Goal: Task Accomplishment & Management: Manage account settings

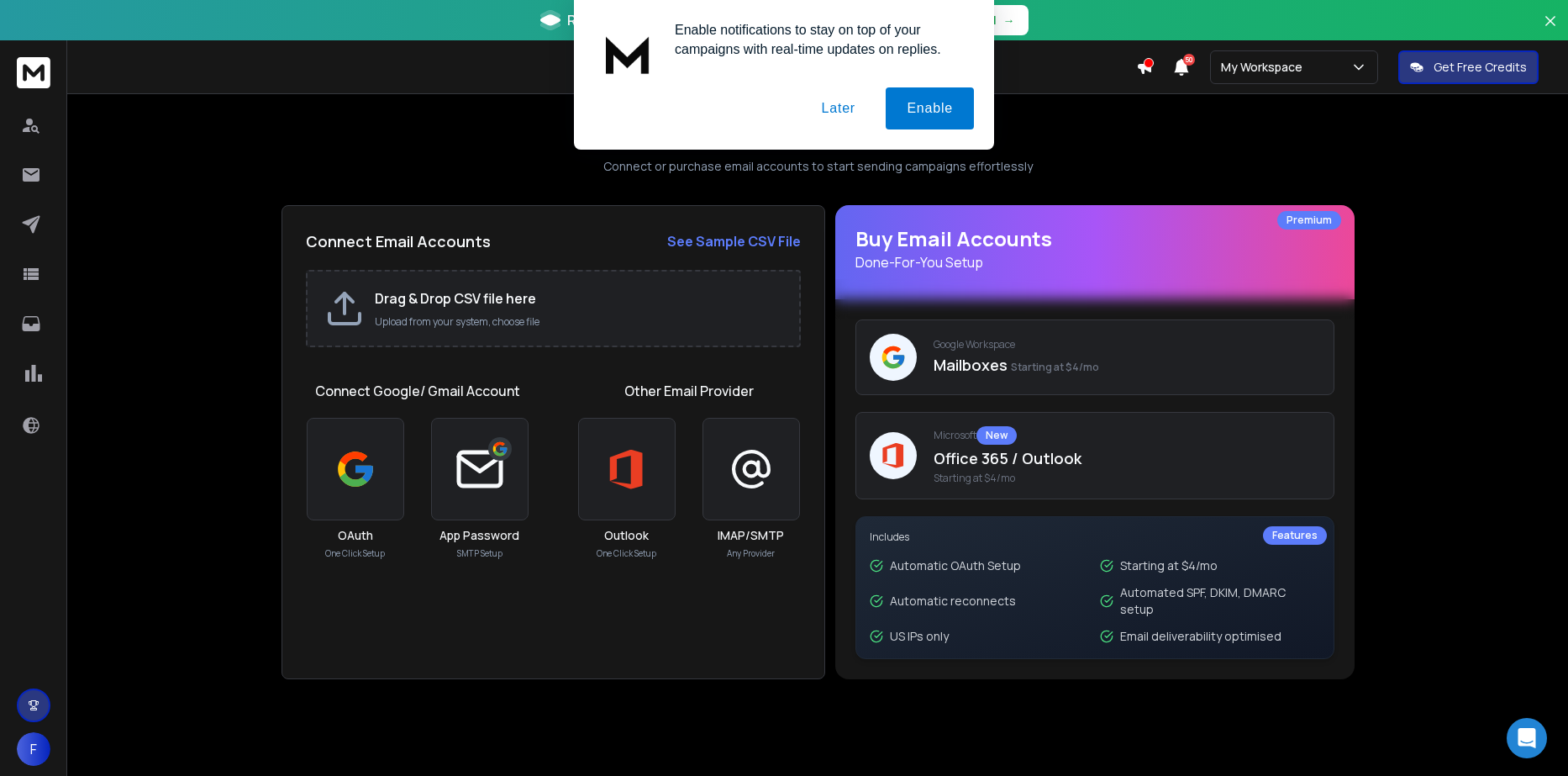
click at [851, 109] on button "Later" at bounding box center [837, 108] width 76 height 42
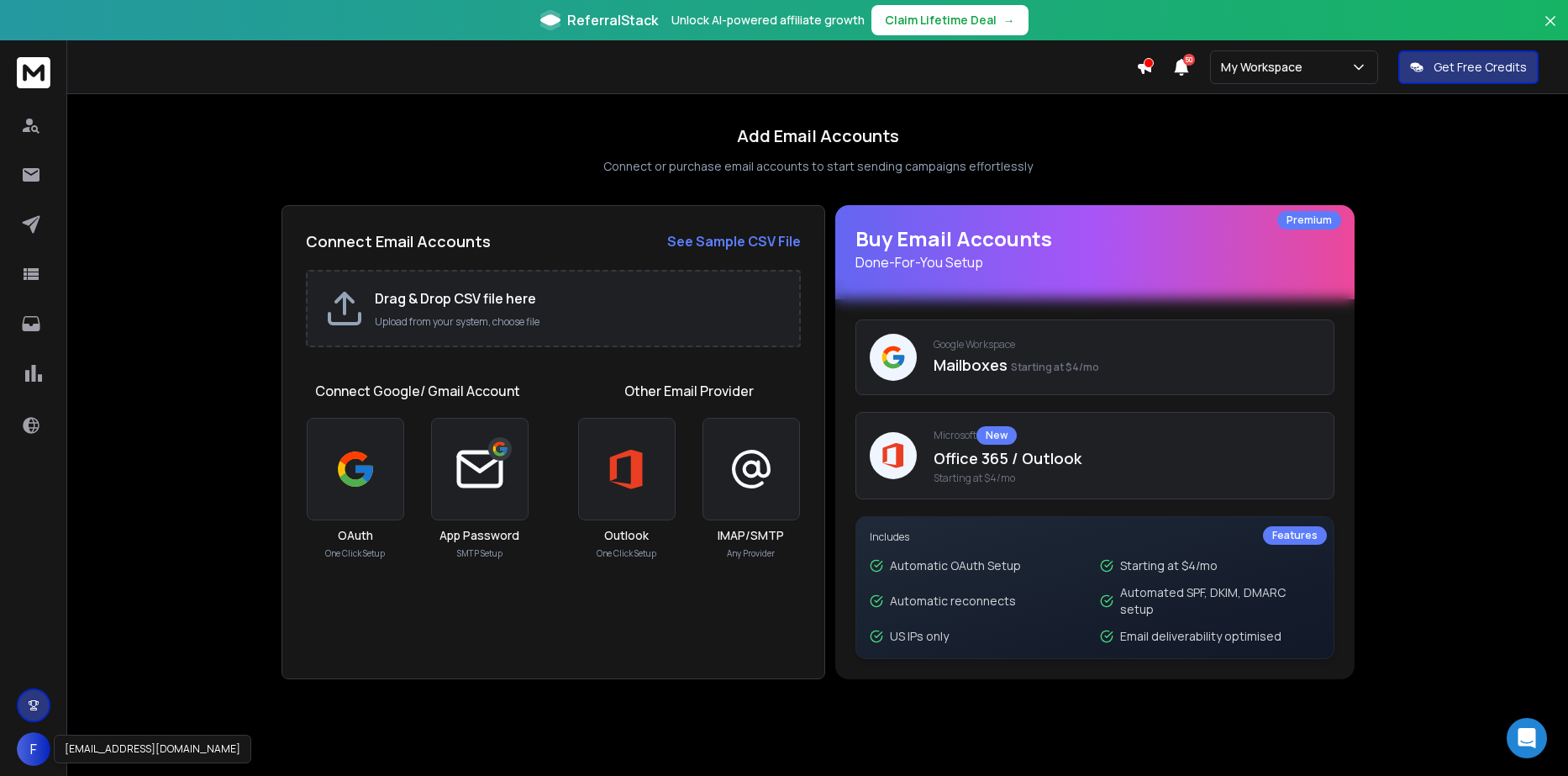
click at [33, 735] on span "F" at bounding box center [34, 749] width 34 height 34
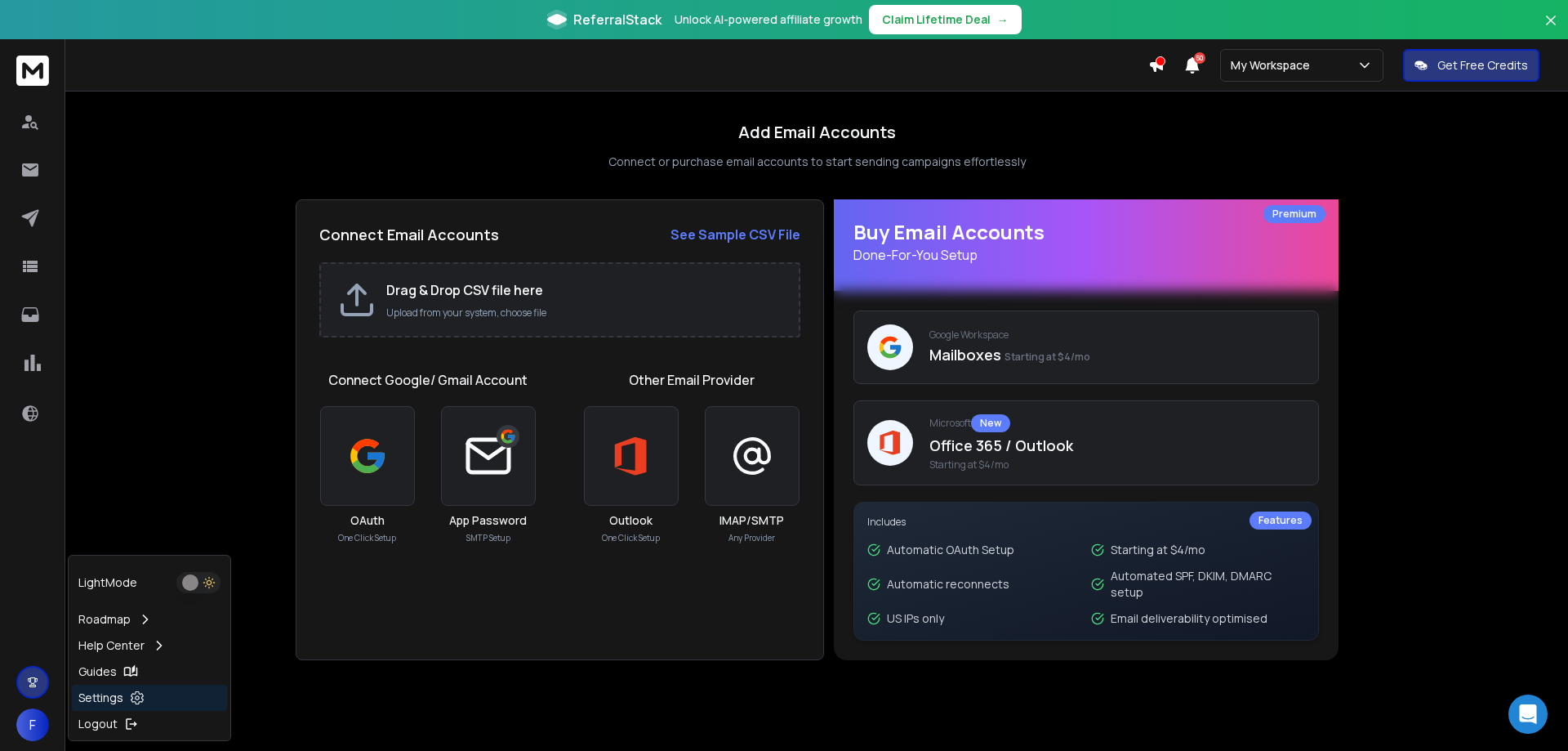
click at [123, 700] on div "Settings" at bounding box center [150, 697] width 155 height 26
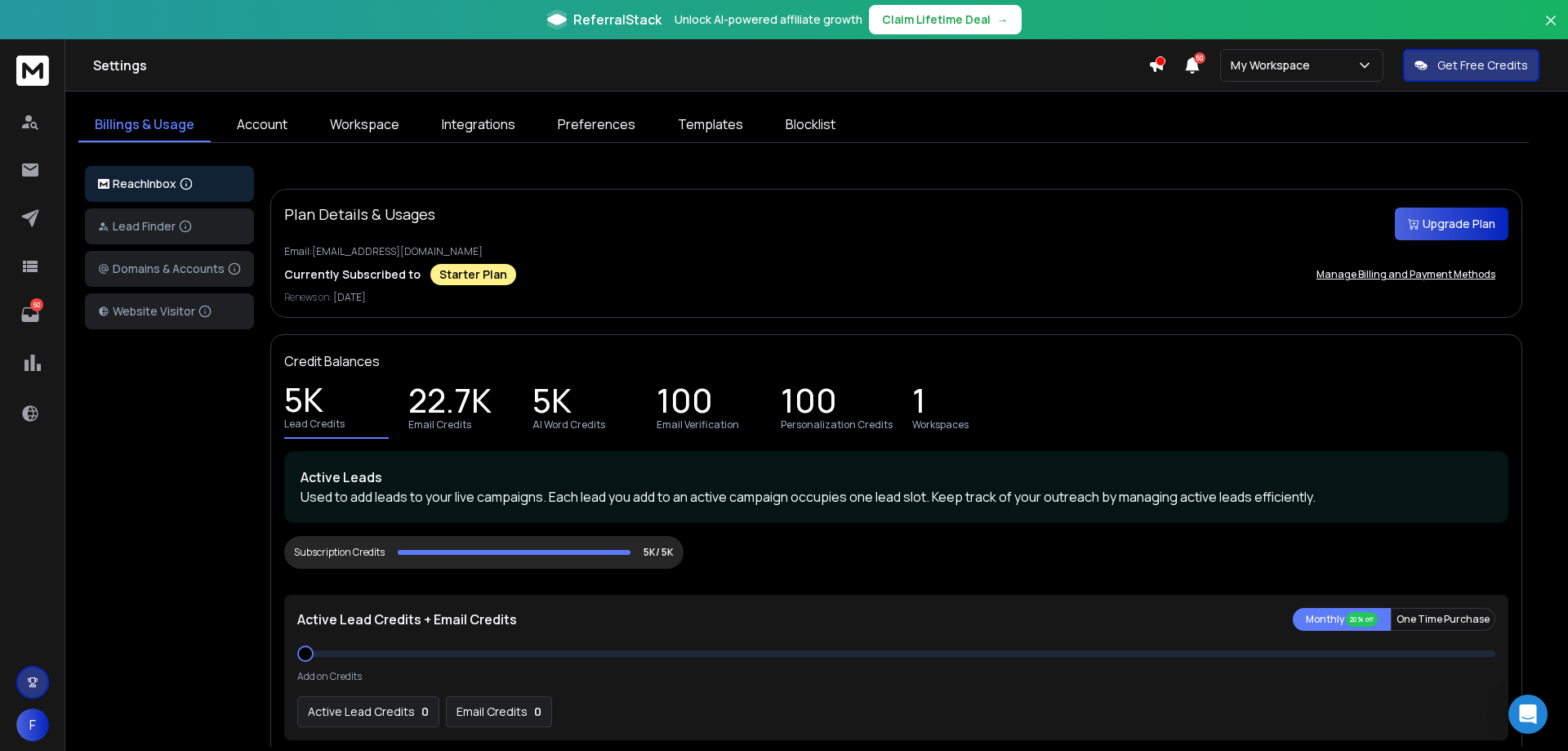
drag, startPoint x: 479, startPoint y: 250, endPoint x: 312, endPoint y: 256, distance: 167.1
click at [312, 256] on p "Email: [EMAIL_ADDRESS][DOMAIN_NAME]" at bounding box center [897, 251] width 1224 height 13
copy p "[EMAIL_ADDRESS][DOMAIN_NAME]"
click at [25, 220] on icon at bounding box center [30, 218] width 19 height 19
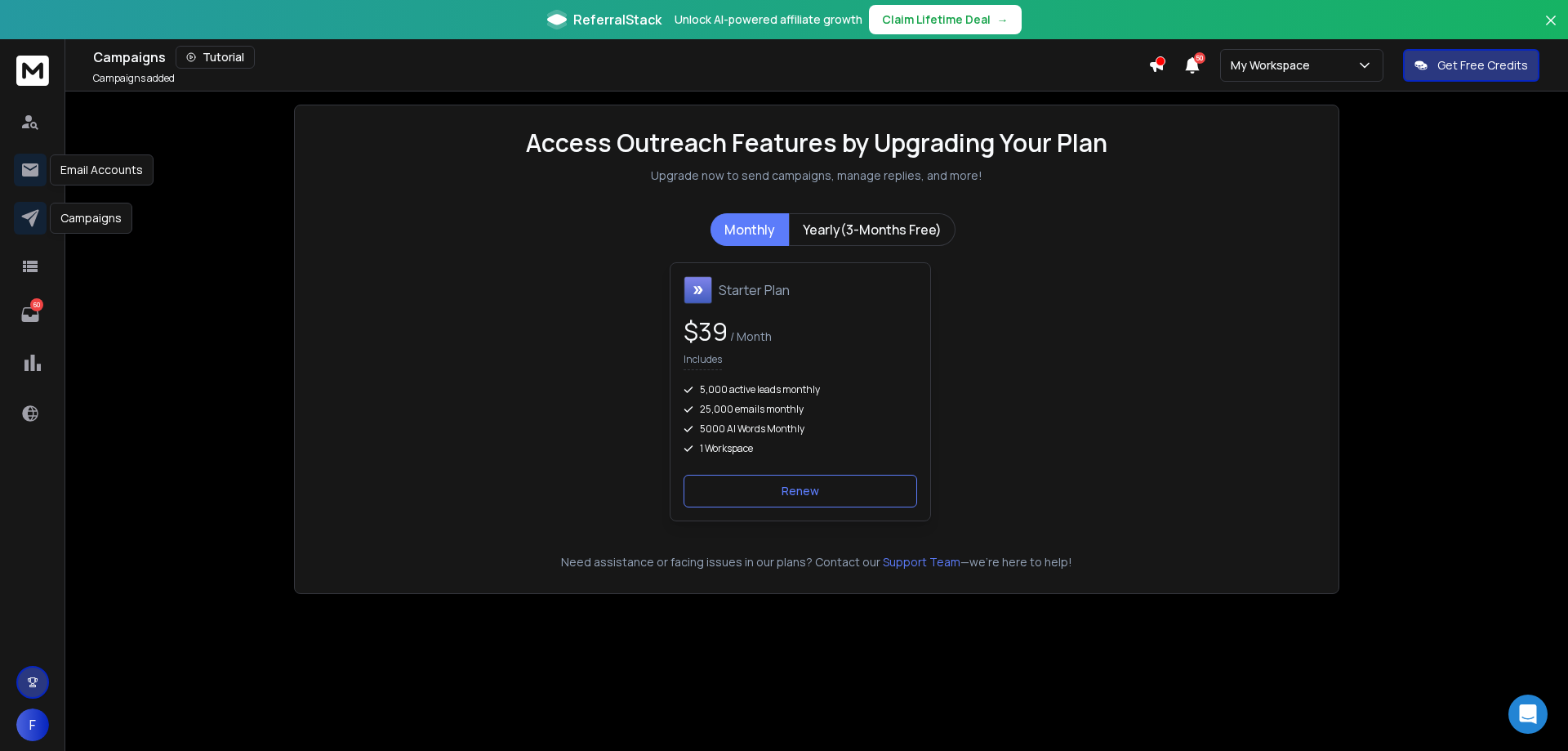
click at [33, 170] on icon at bounding box center [30, 169] width 17 height 13
click at [33, 213] on icon at bounding box center [30, 219] width 17 height 17
click at [33, 175] on icon at bounding box center [30, 169] width 17 height 13
click at [33, 221] on icon at bounding box center [30, 219] width 17 height 17
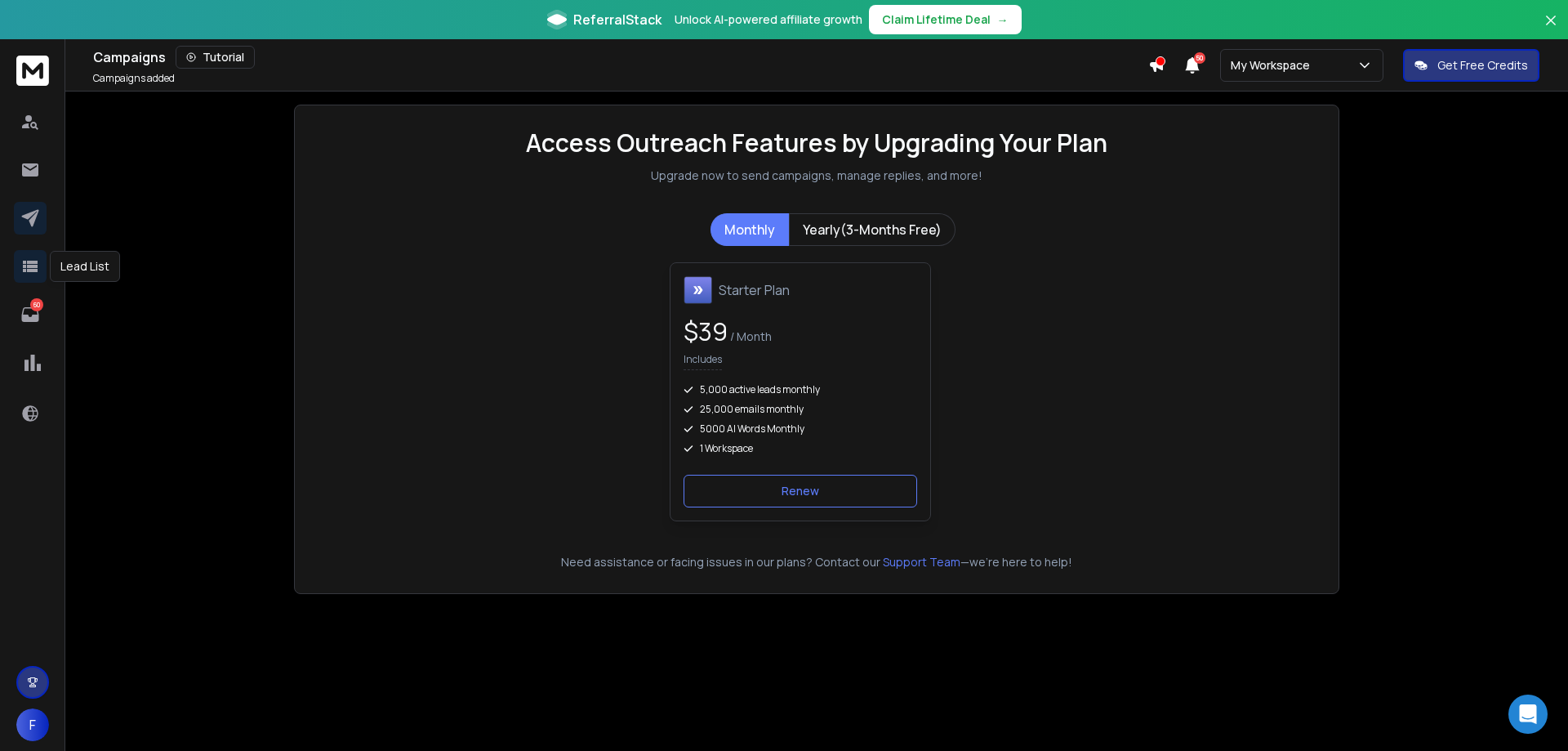
click at [33, 265] on icon at bounding box center [30, 266] width 15 height 12
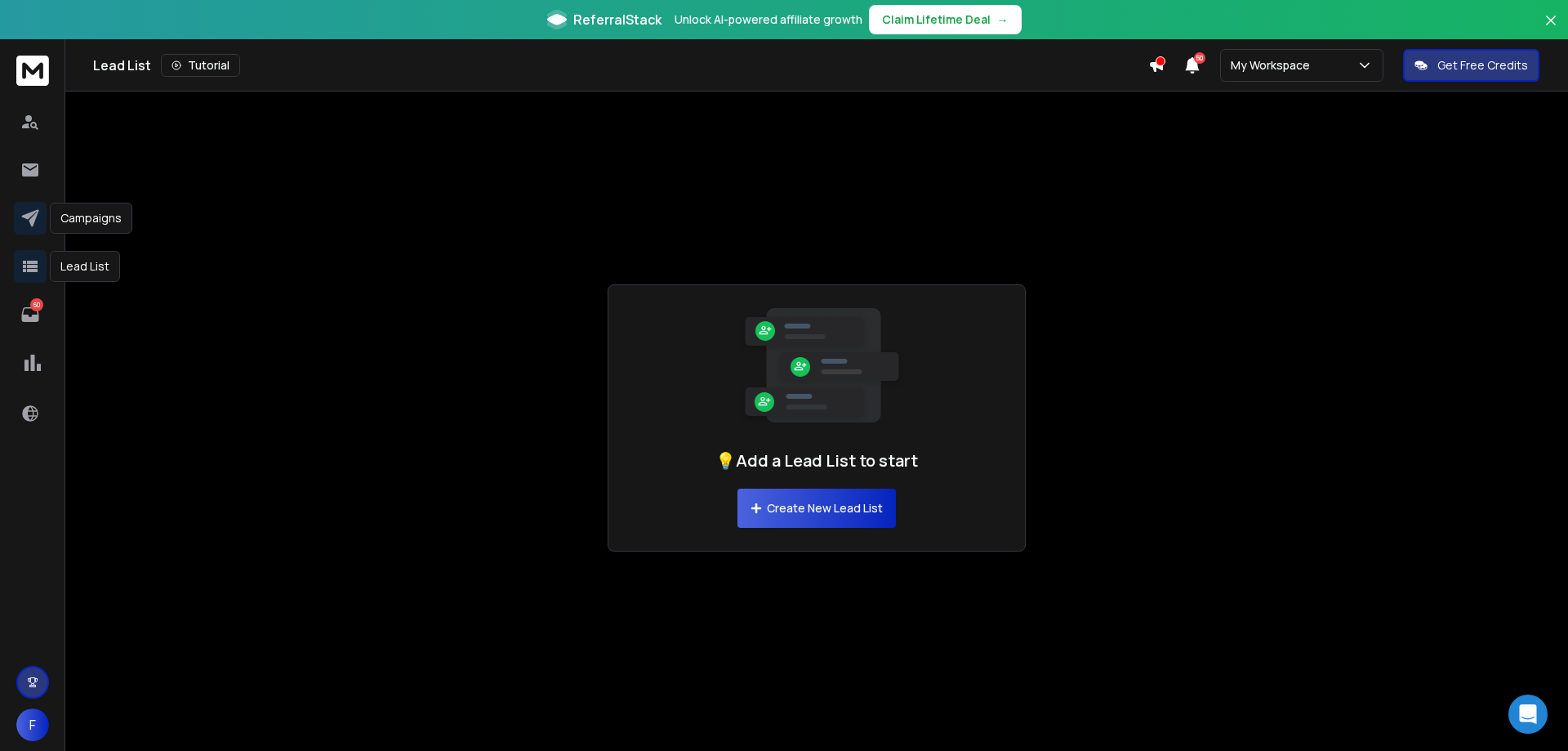
click at [32, 215] on icon at bounding box center [30, 219] width 17 height 17
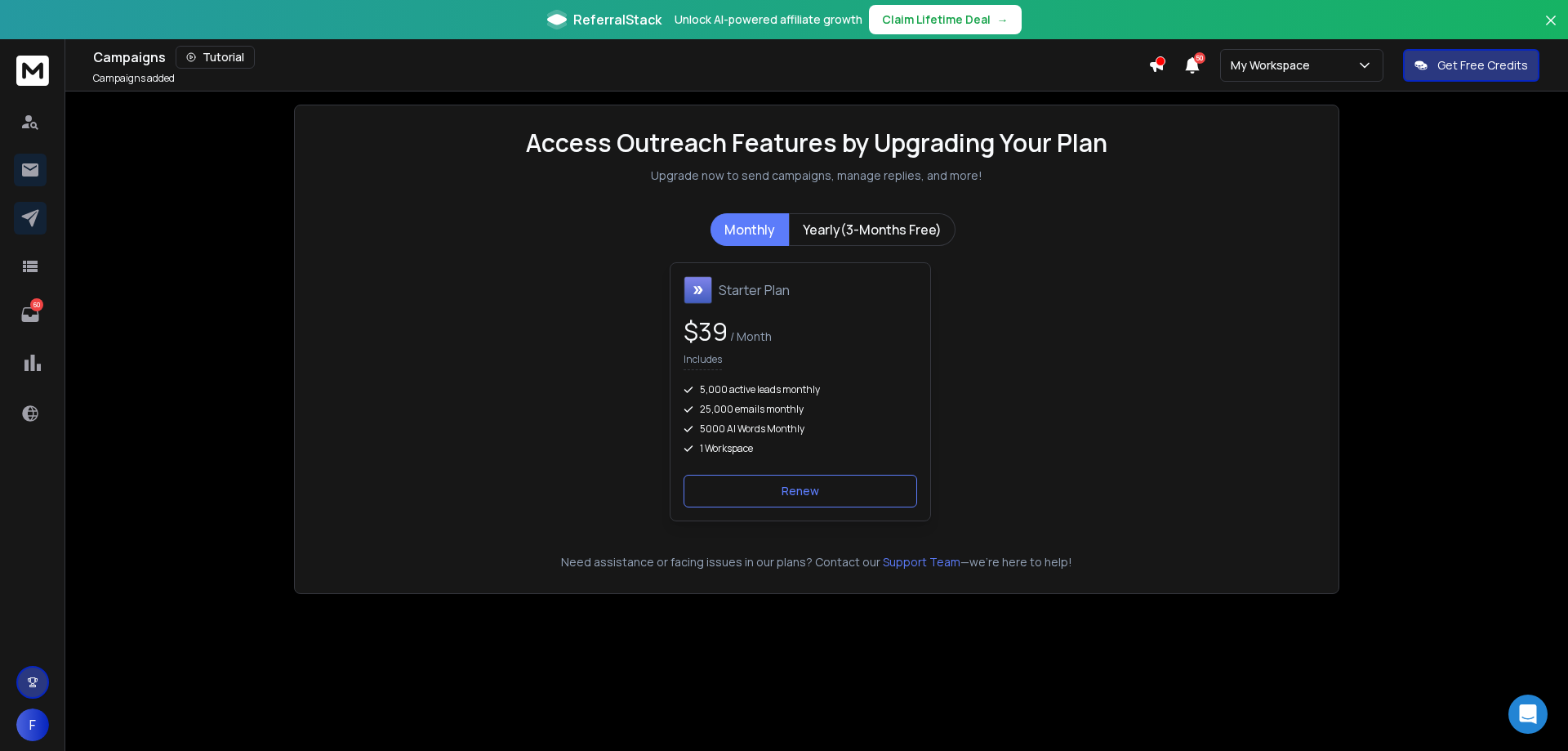
click at [37, 170] on icon at bounding box center [30, 169] width 17 height 13
click at [34, 123] on icon at bounding box center [30, 125] width 17 height 8
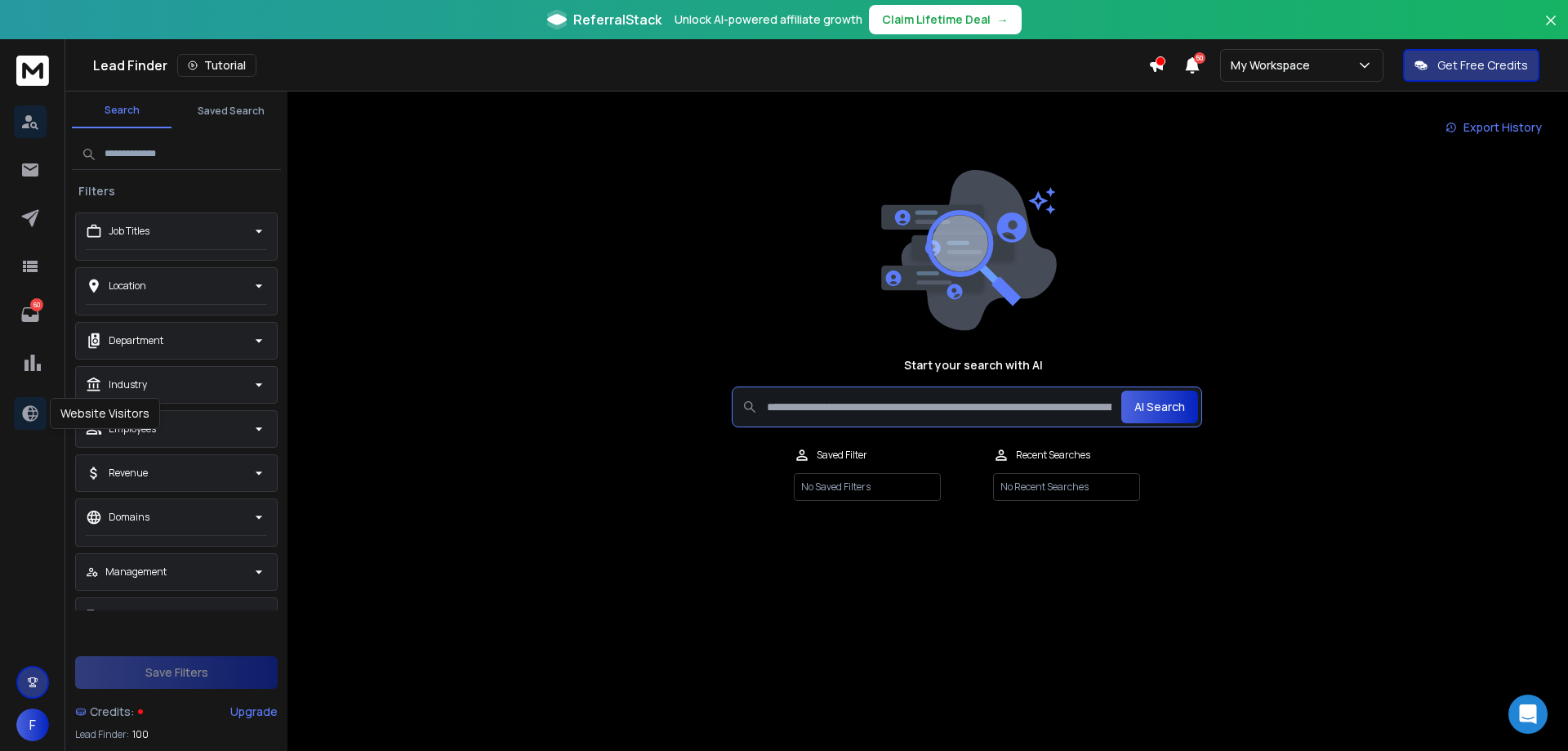
click at [28, 413] on icon at bounding box center [30, 413] width 19 height 19
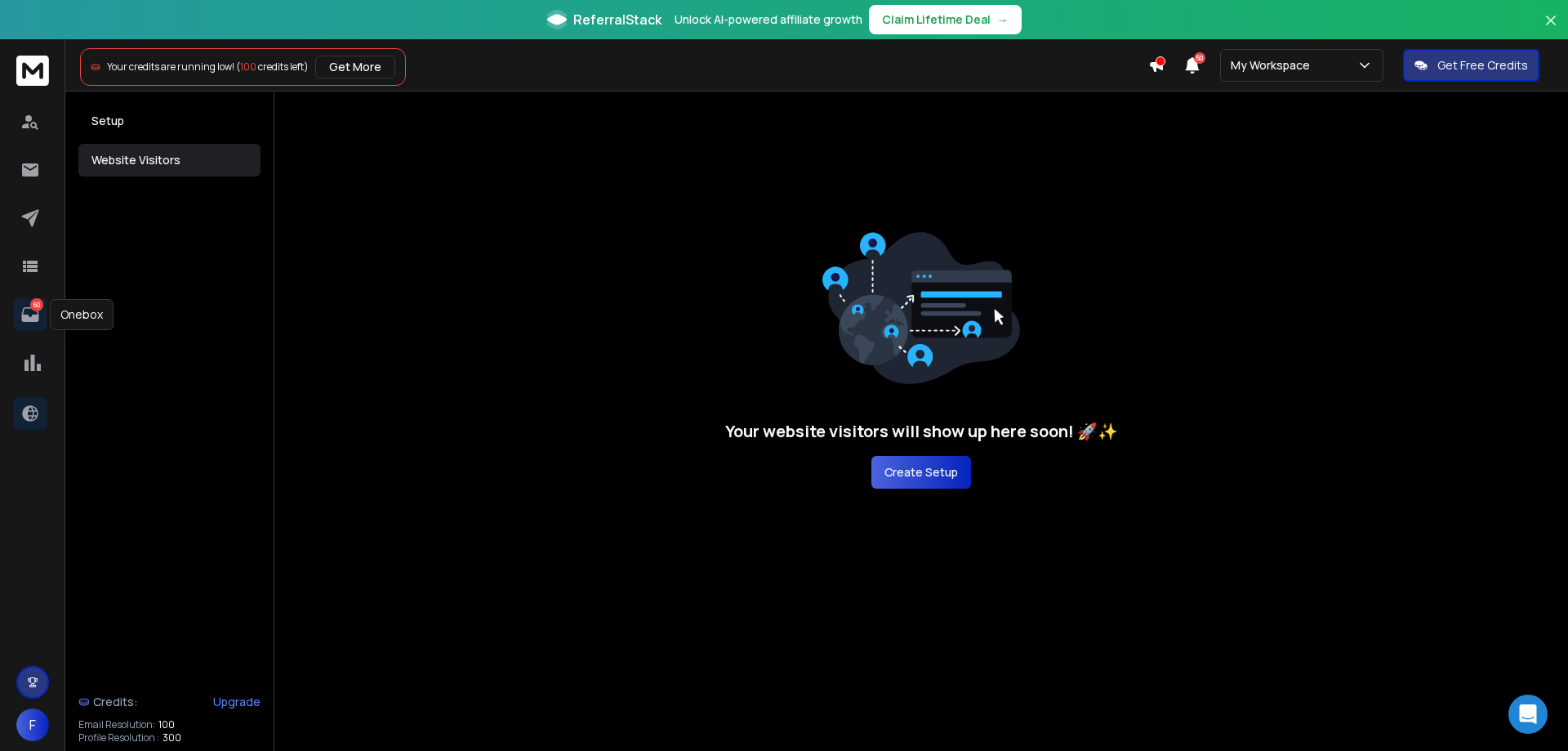
click at [32, 311] on p "60" at bounding box center [36, 304] width 13 height 13
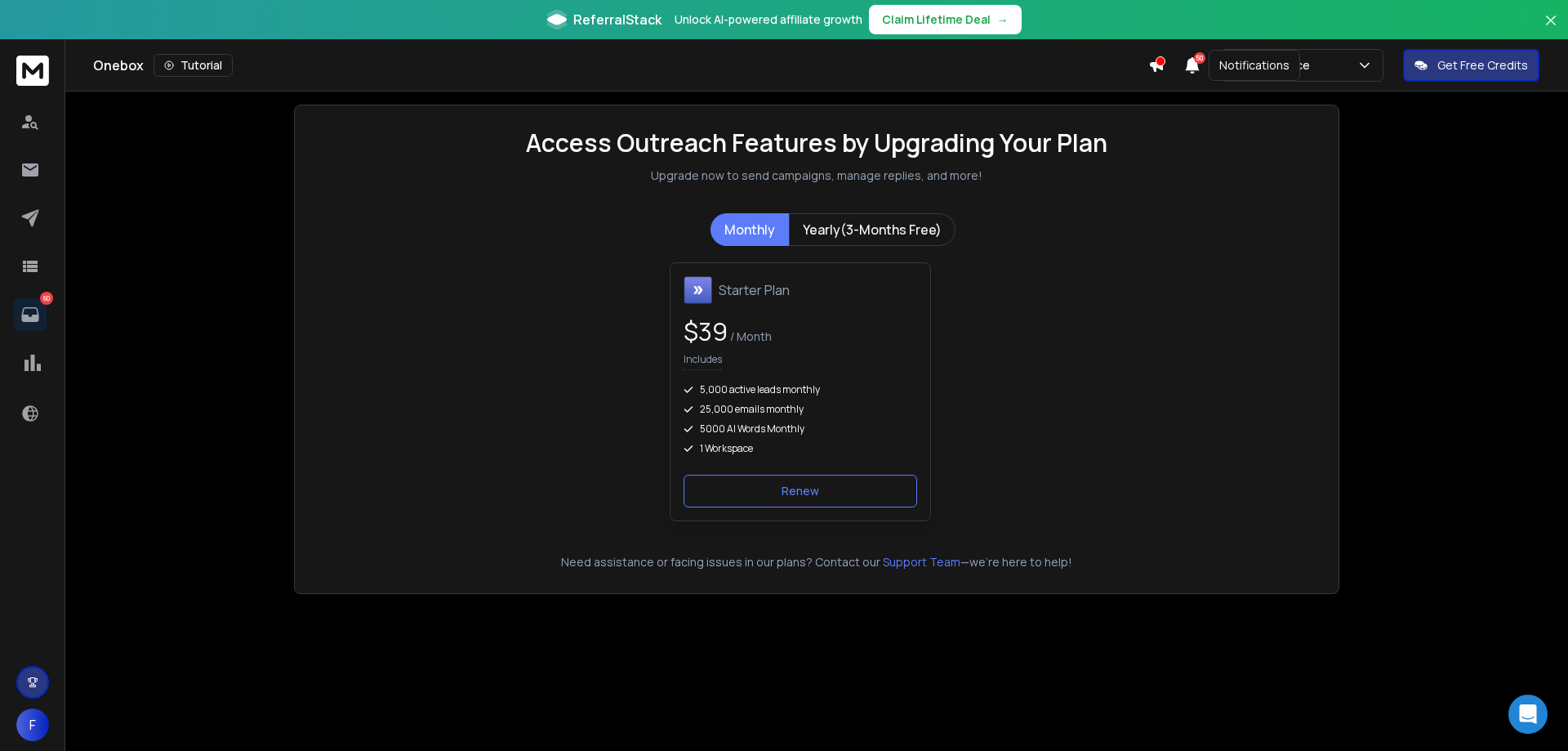
click at [1201, 67] on icon at bounding box center [1192, 65] width 17 height 17
click at [33, 218] on icon at bounding box center [30, 219] width 17 height 17
click at [32, 265] on icon at bounding box center [30, 266] width 15 height 12
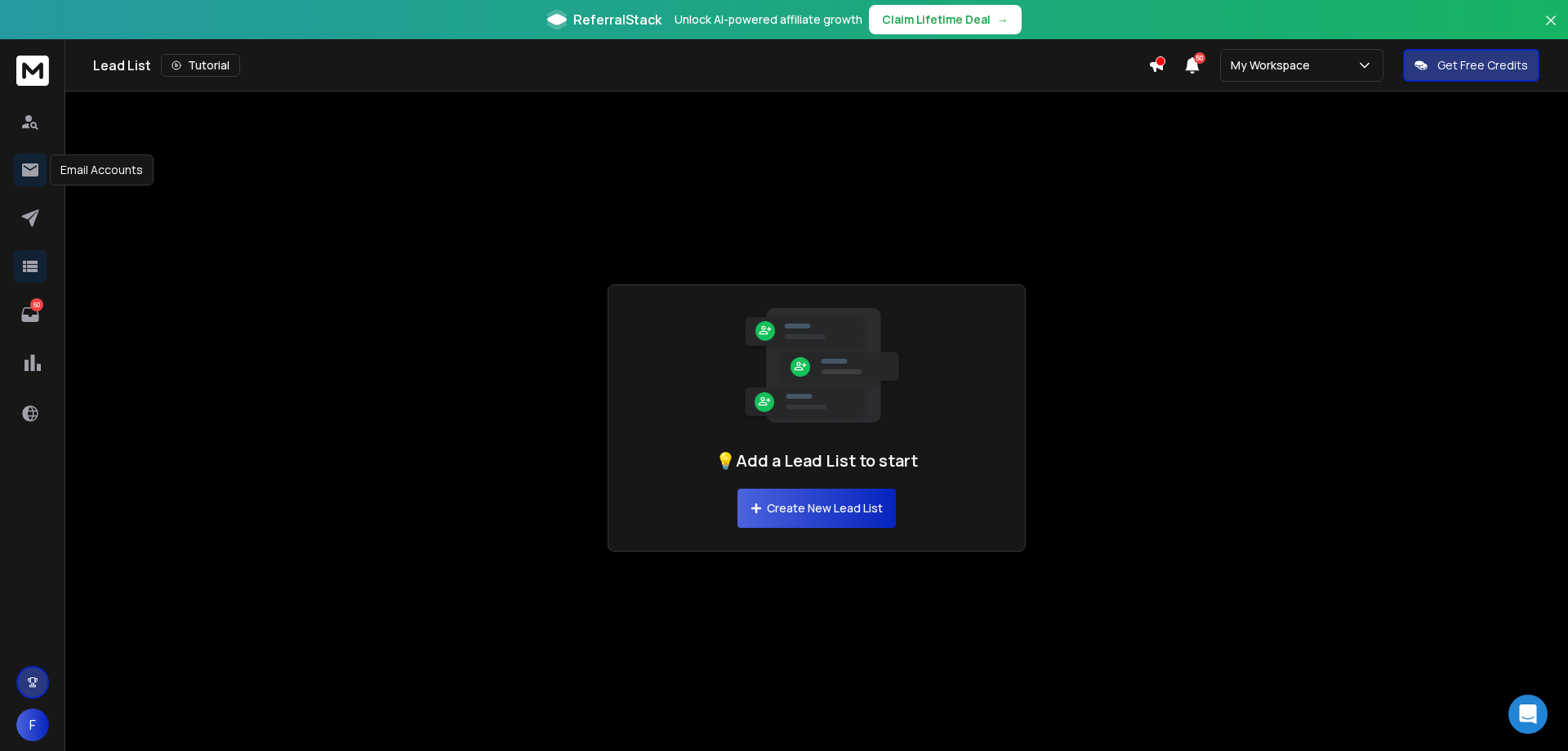
click at [45, 182] on link at bounding box center [30, 170] width 33 height 33
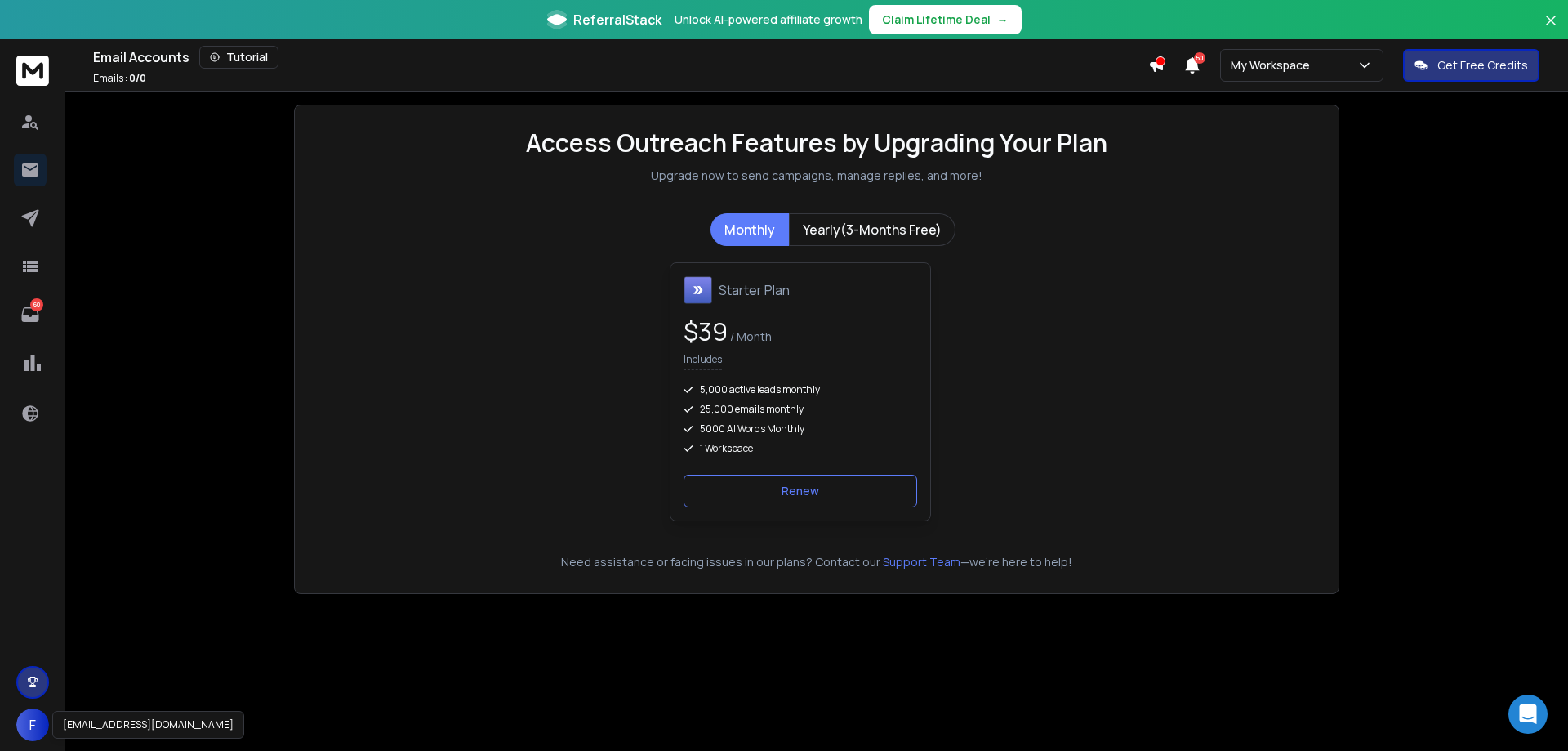
click at [28, 717] on span "F" at bounding box center [33, 725] width 33 height 33
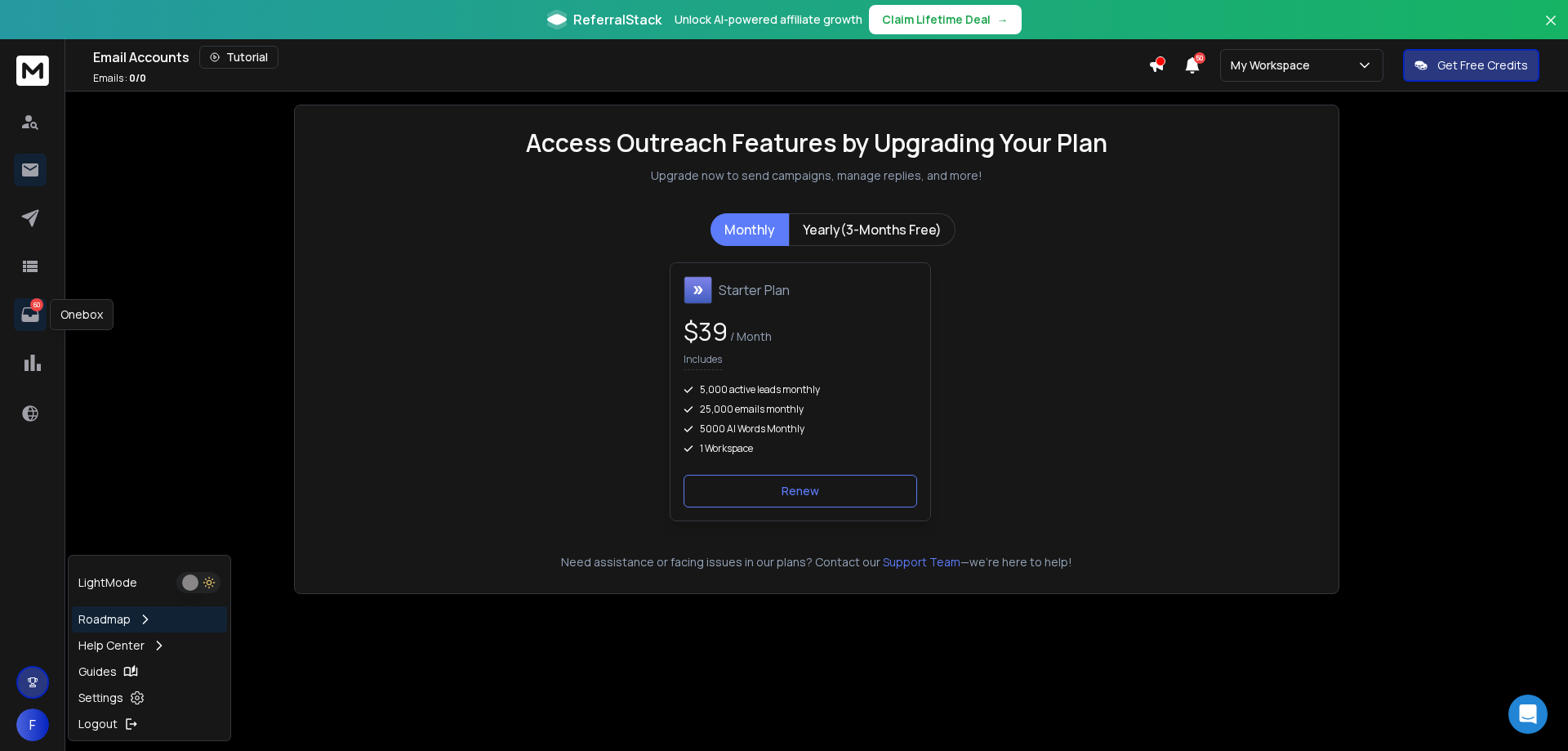
click at [28, 321] on icon at bounding box center [30, 314] width 17 height 15
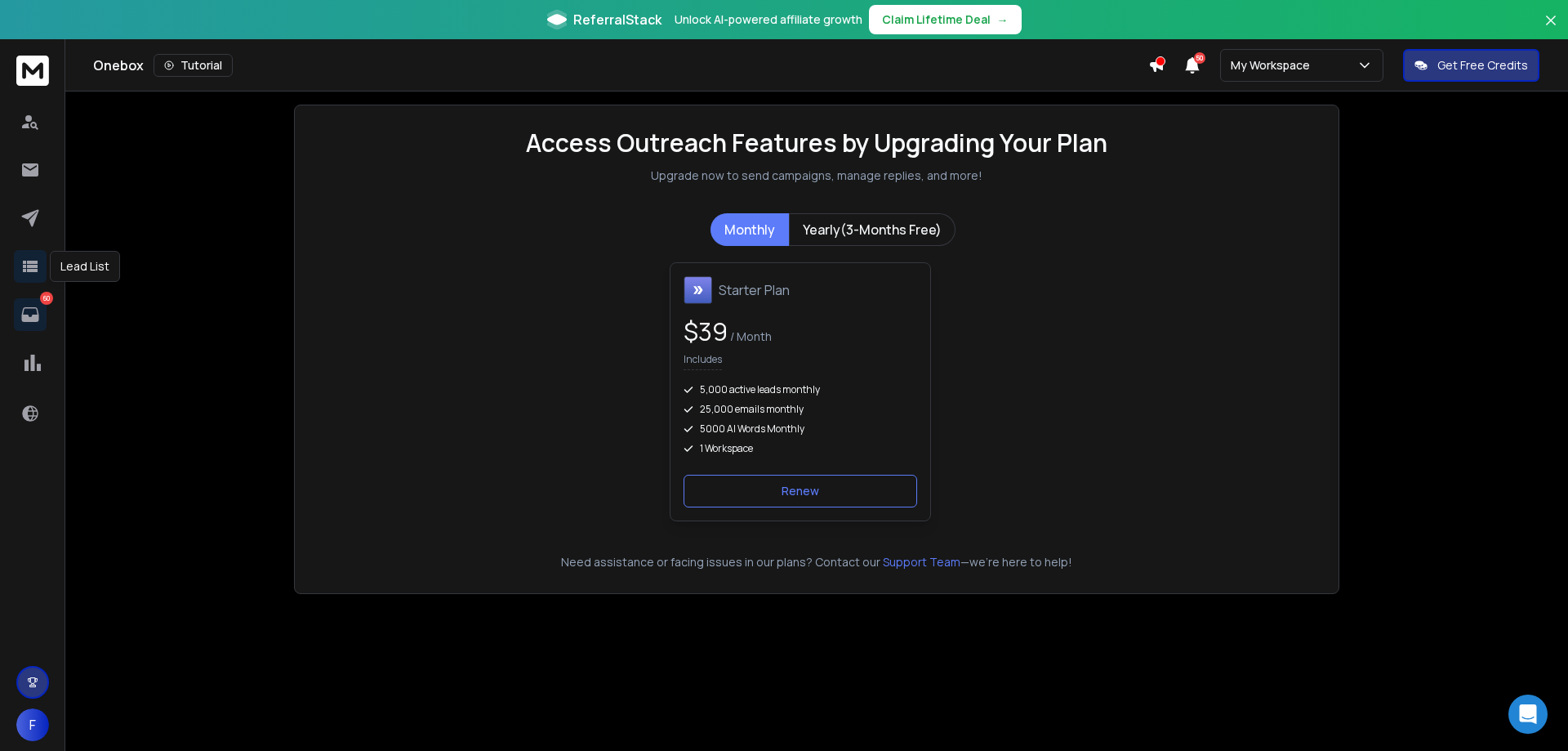
click at [24, 254] on link at bounding box center [30, 266] width 33 height 33
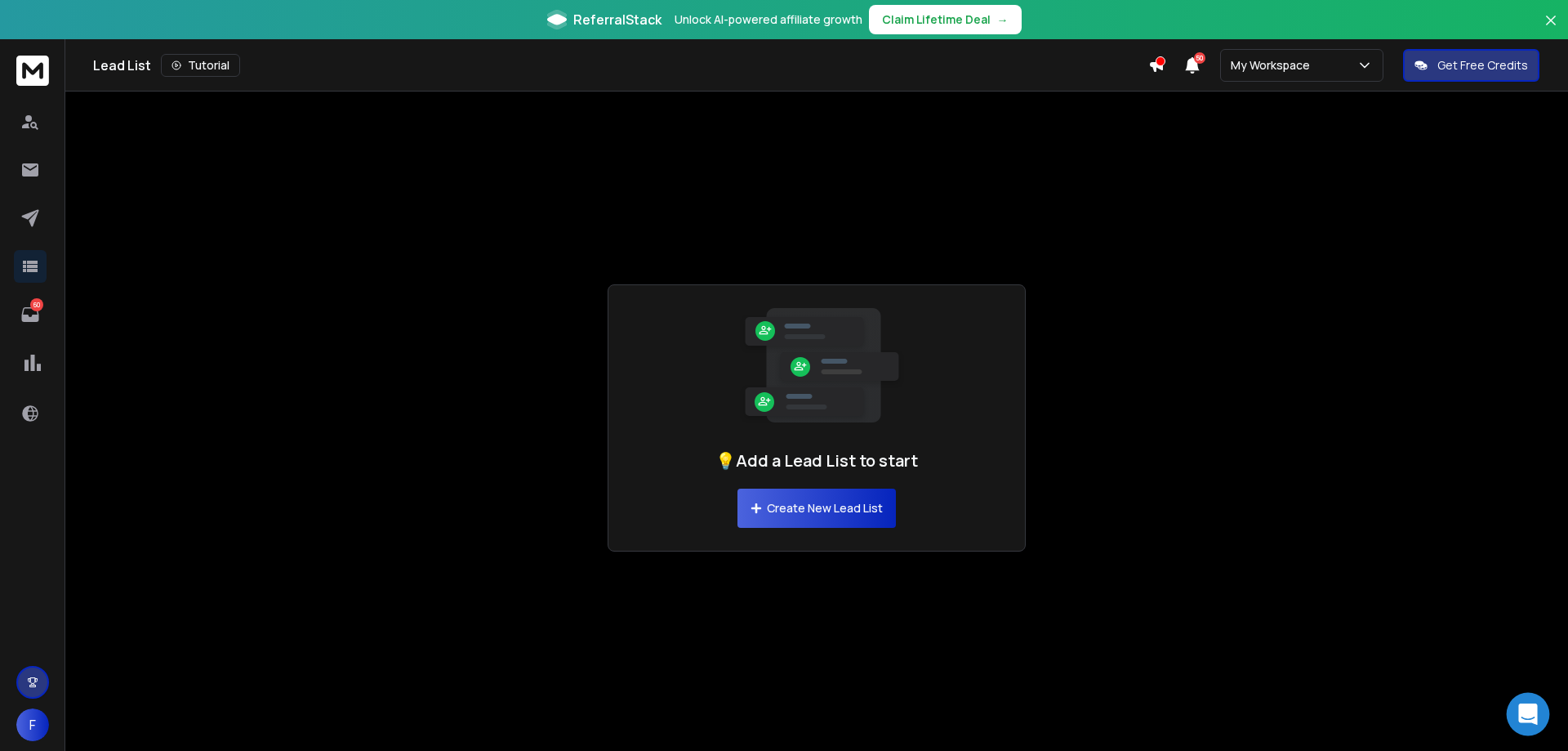
click at [1516, 710] on div "Open Intercom Messenger" at bounding box center [1528, 714] width 44 height 44
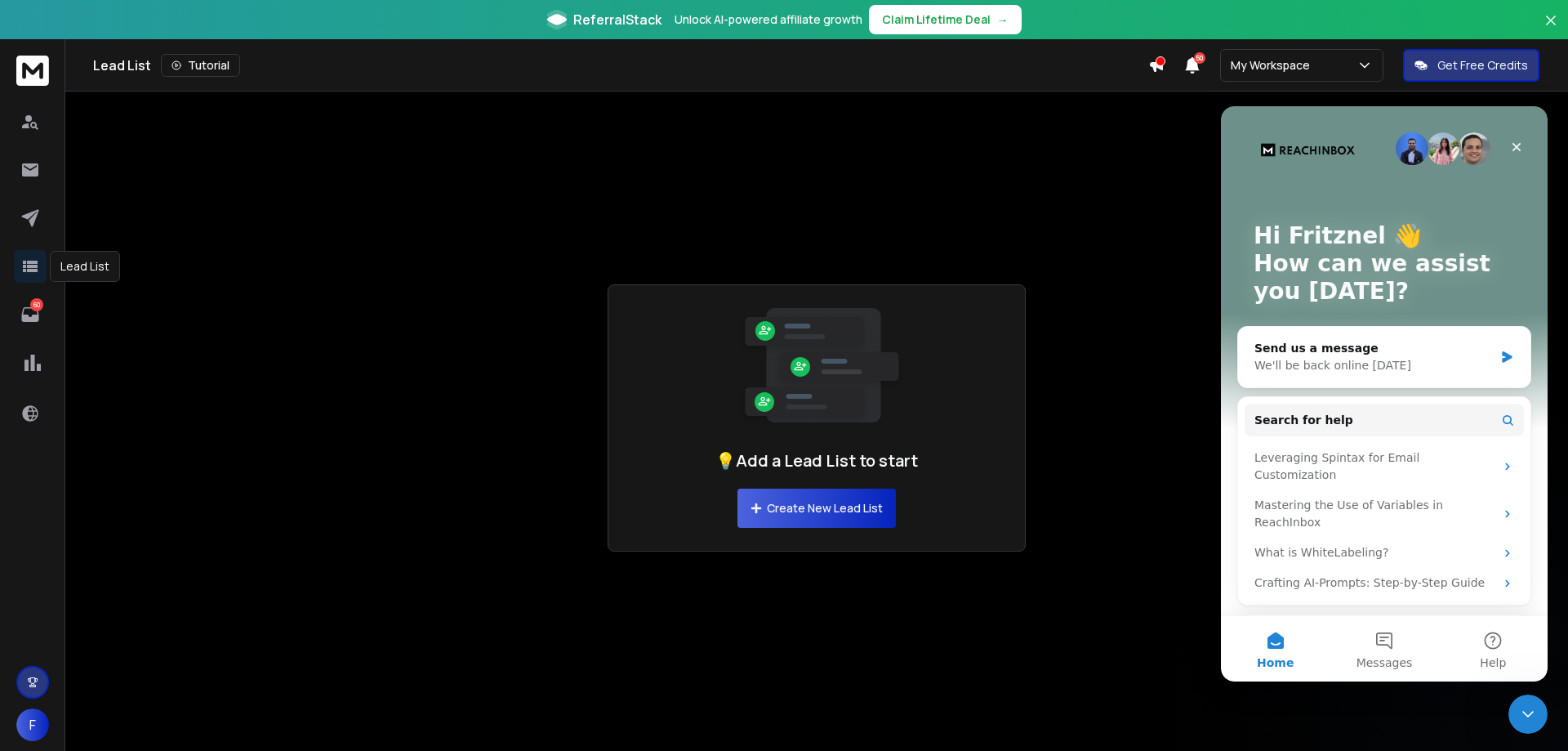
click at [50, 211] on div at bounding box center [32, 222] width 38 height 39
click at [29, 210] on icon at bounding box center [30, 218] width 19 height 19
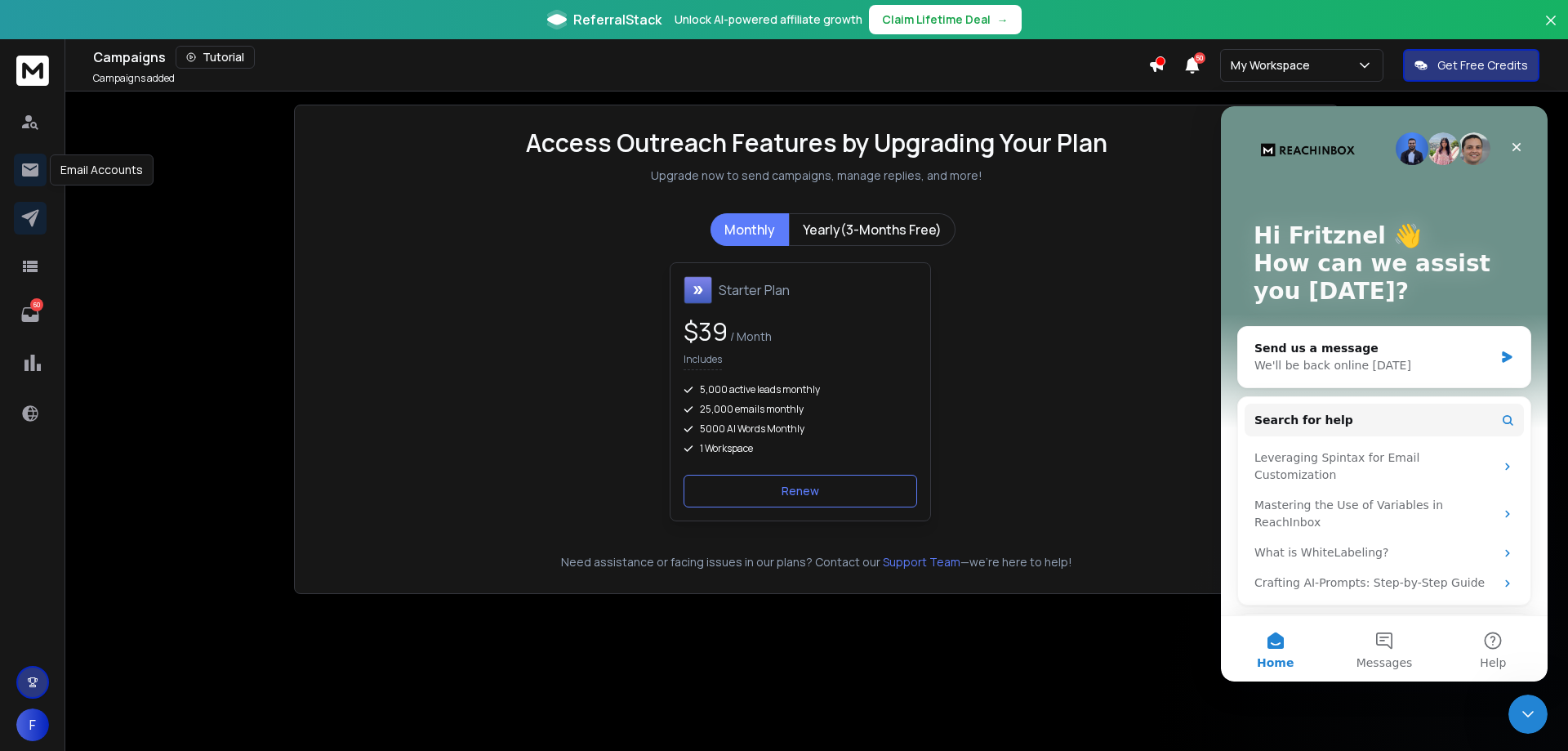
click at [29, 172] on icon at bounding box center [30, 169] width 17 height 13
click at [869, 487] on button "Renew" at bounding box center [801, 491] width 233 height 33
click at [36, 212] on icon at bounding box center [30, 219] width 17 height 17
click at [42, 177] on link at bounding box center [30, 170] width 33 height 33
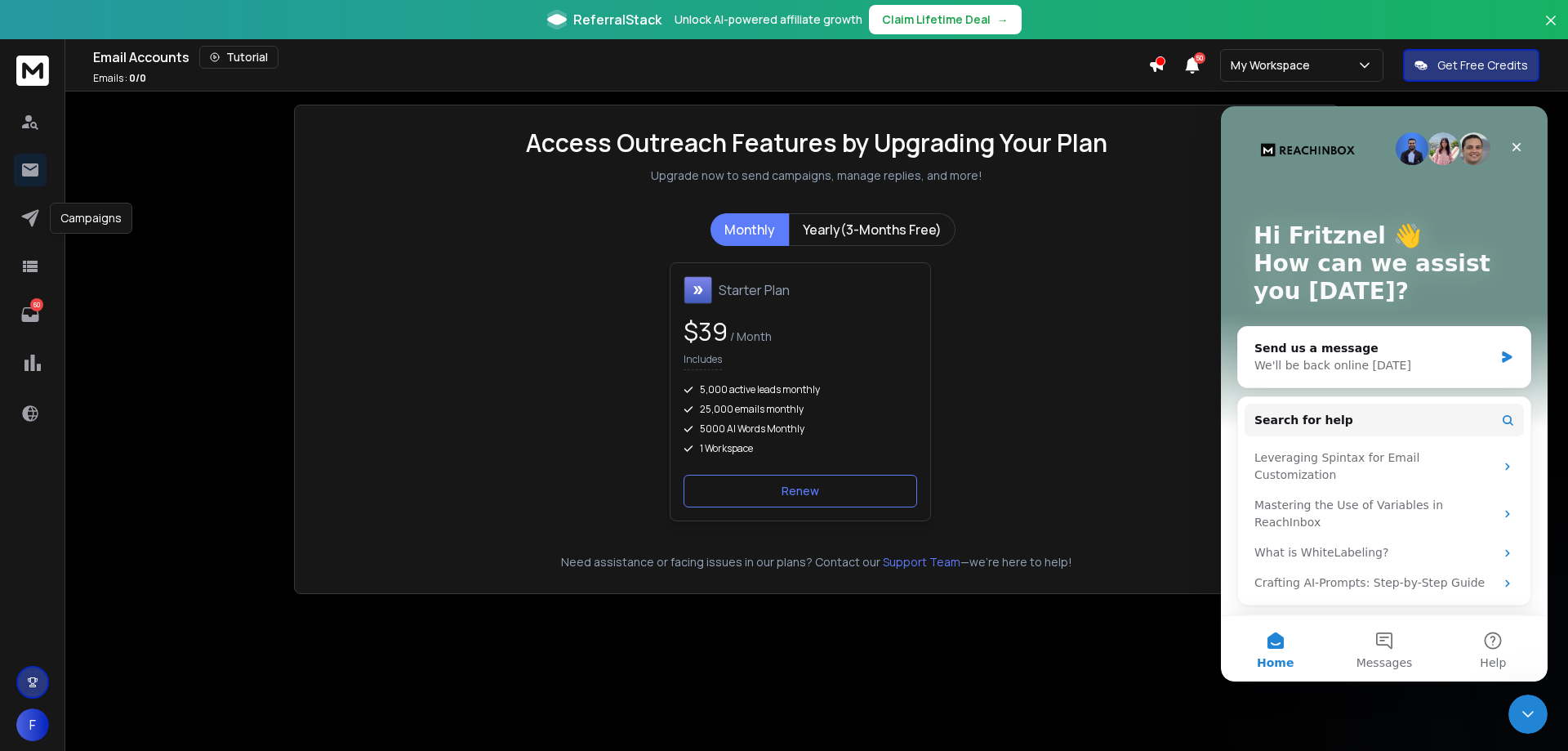
click at [43, 244] on div "60" at bounding box center [32, 270] width 38 height 330
click at [37, 272] on icon at bounding box center [30, 266] width 15 height 12
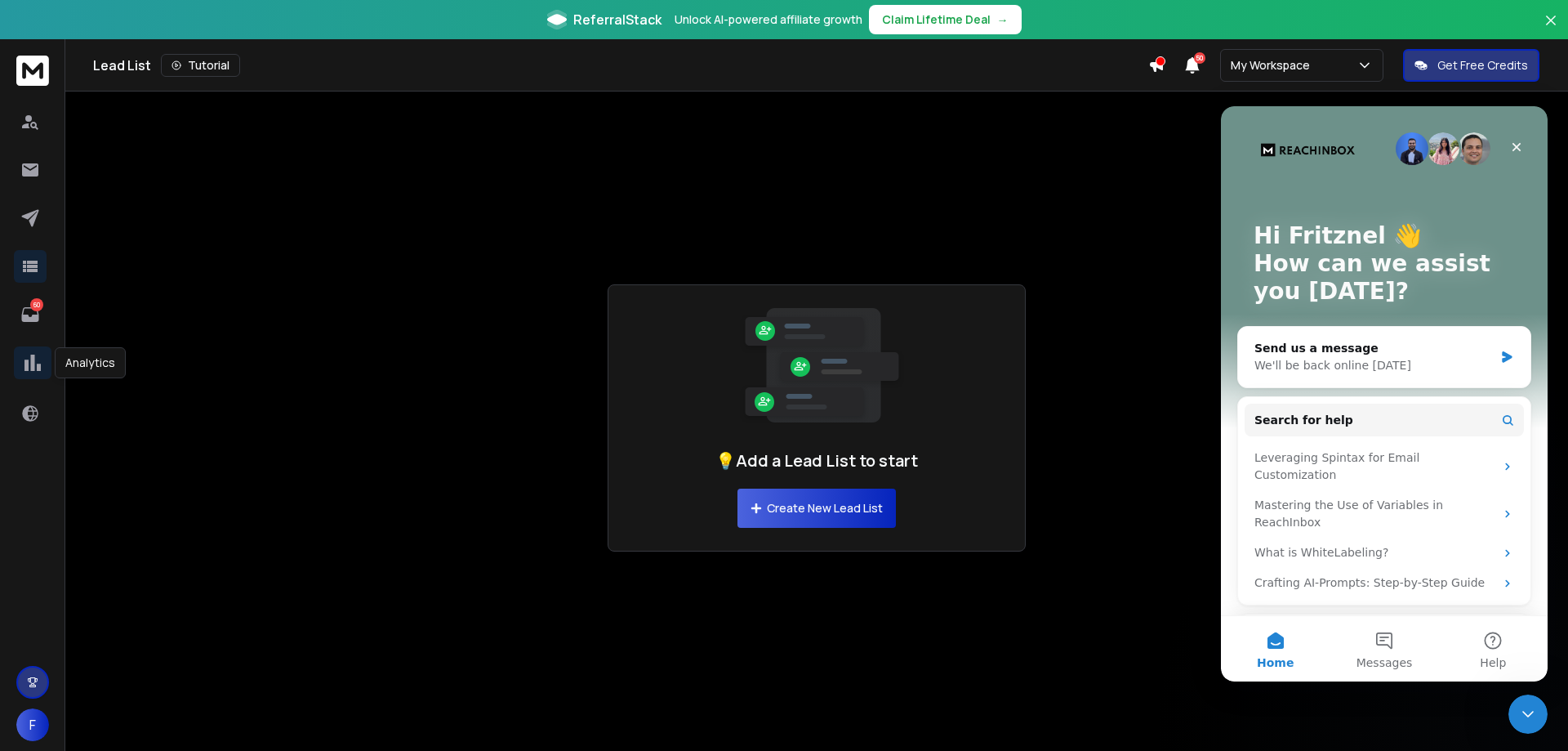
click at [34, 358] on icon at bounding box center [32, 362] width 17 height 17
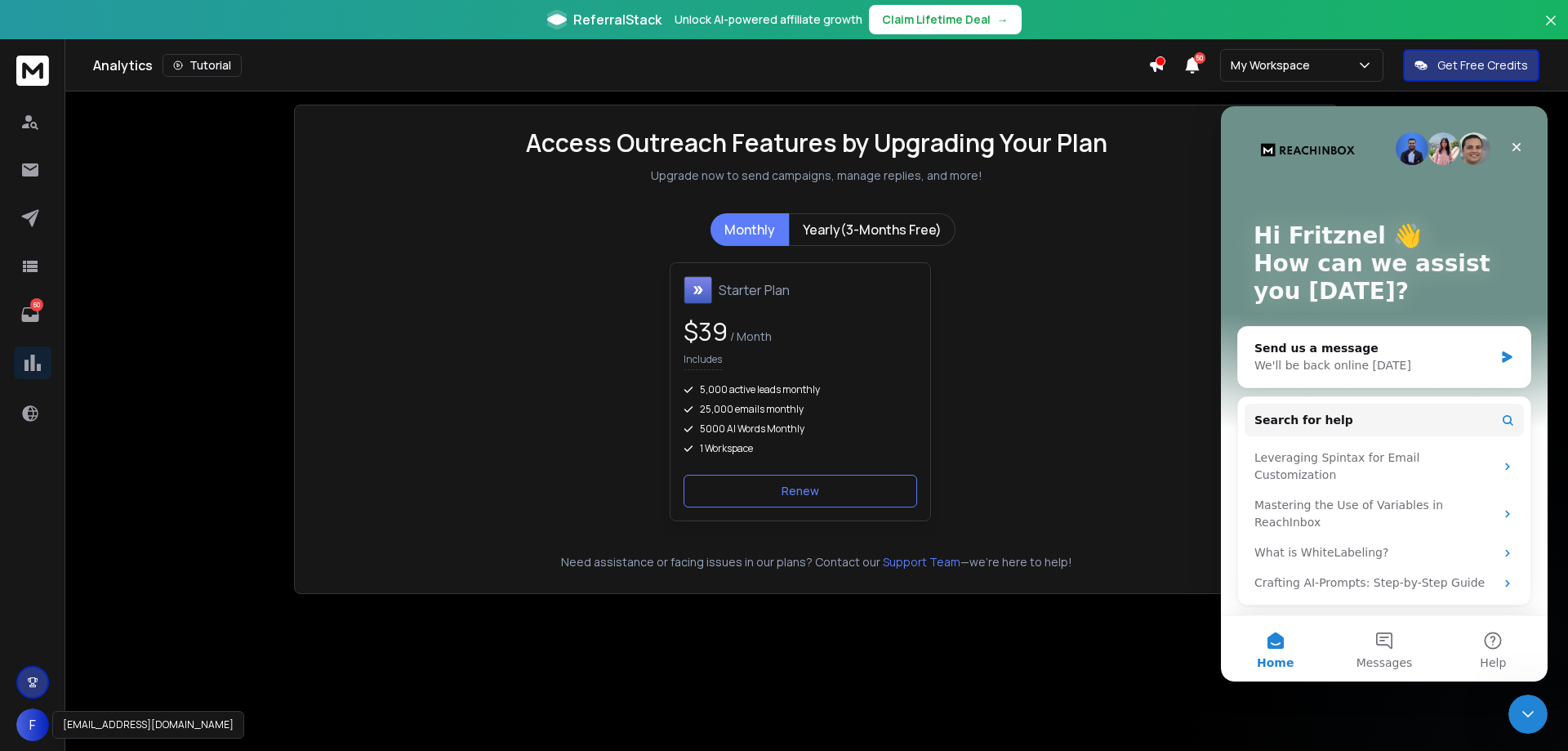
click at [39, 730] on span "F" at bounding box center [33, 725] width 33 height 33
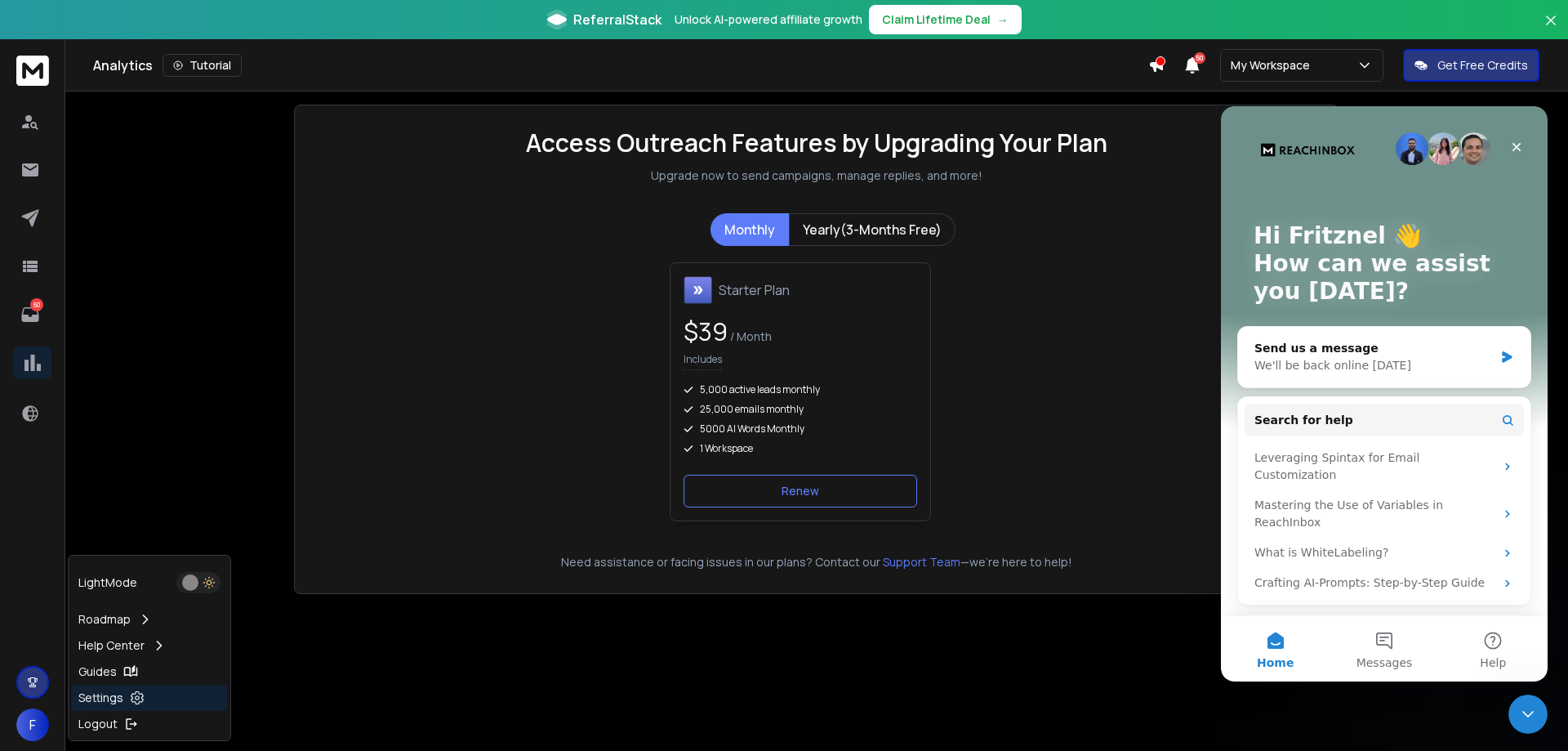
click at [127, 700] on div "Settings" at bounding box center [150, 697] width 155 height 26
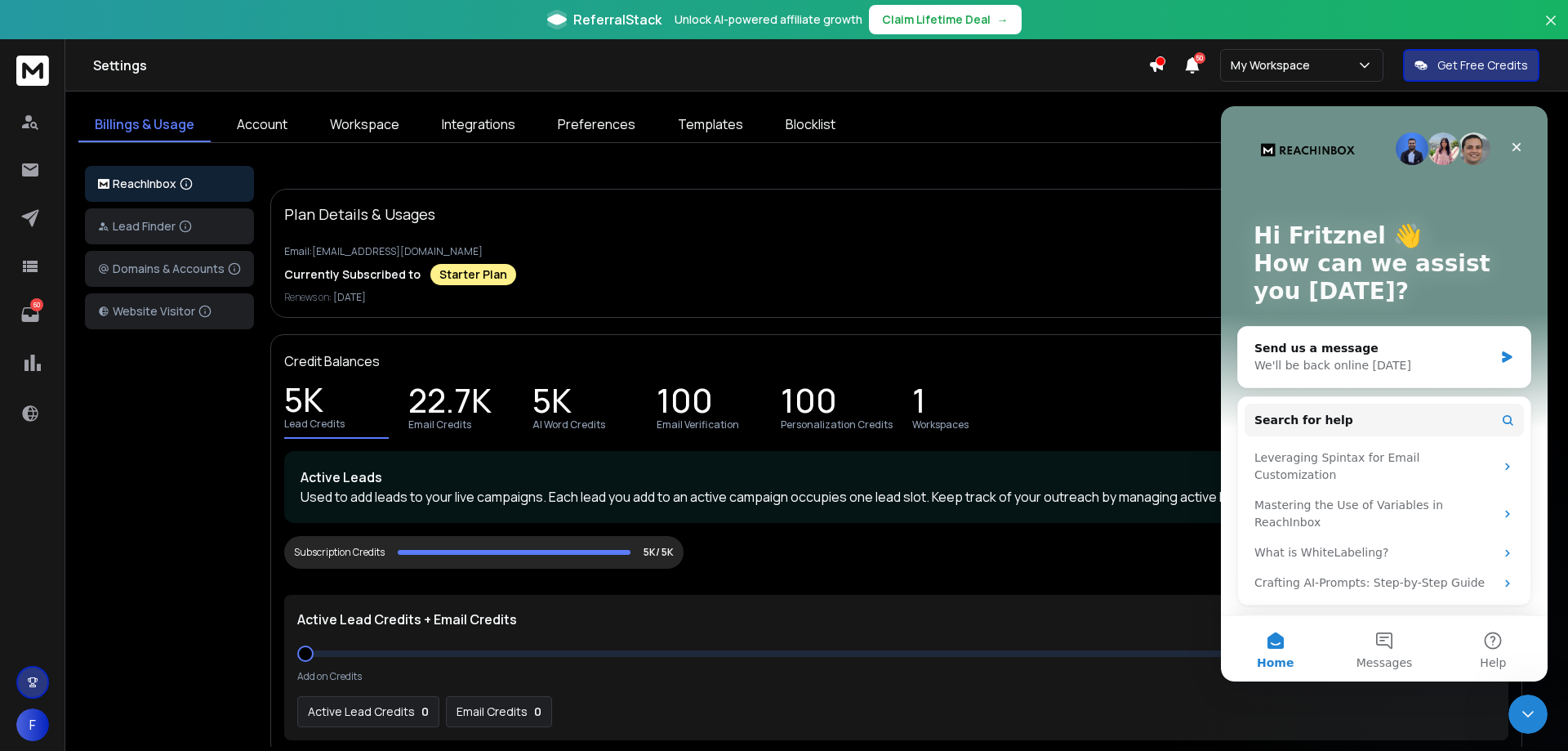
click at [491, 125] on link "Integrations" at bounding box center [478, 124] width 106 height 34
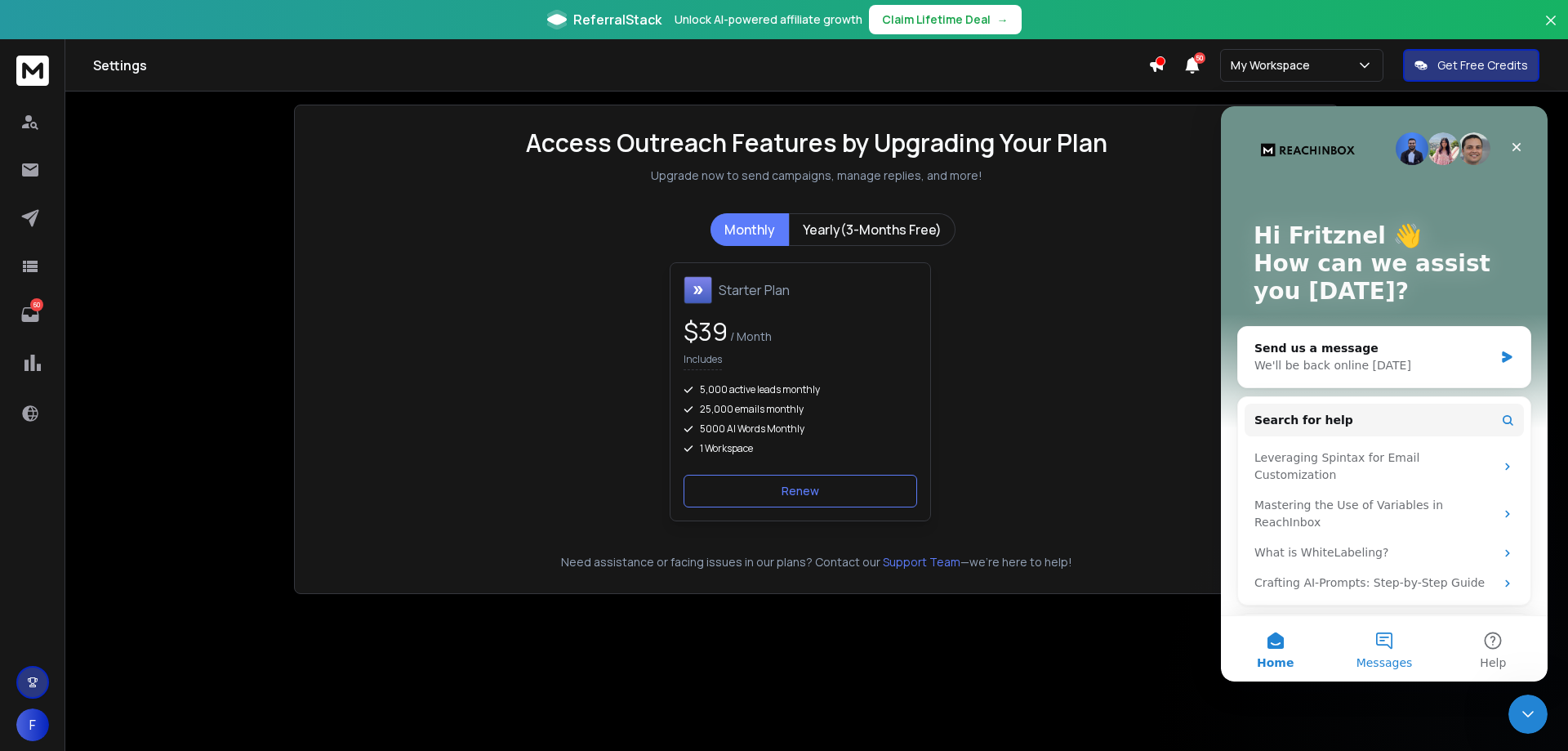
click at [1400, 648] on button "Messages" at bounding box center [1384, 648] width 109 height 65
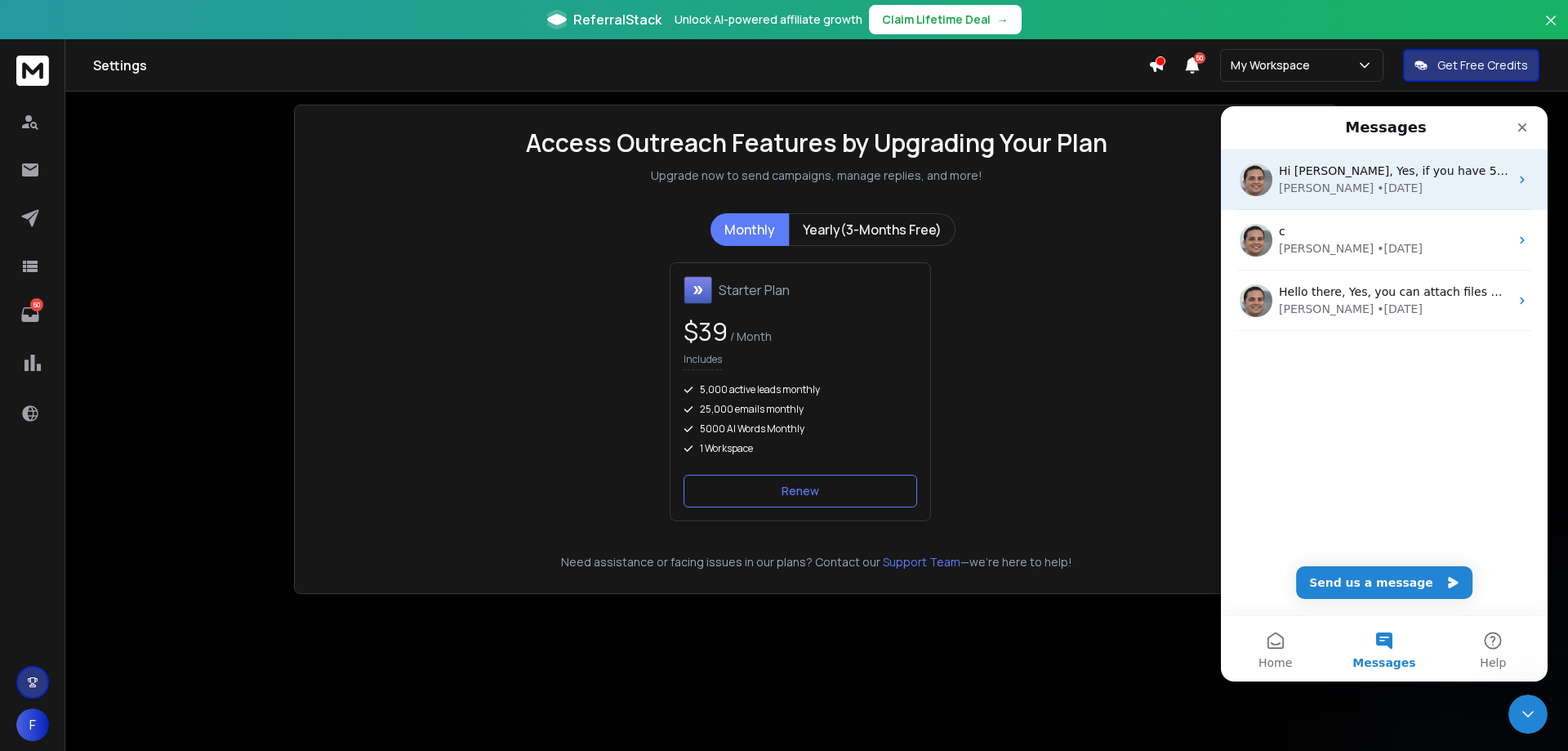
click at [1440, 180] on div "[PERSON_NAME] • [DATE]" at bounding box center [1393, 188] width 230 height 17
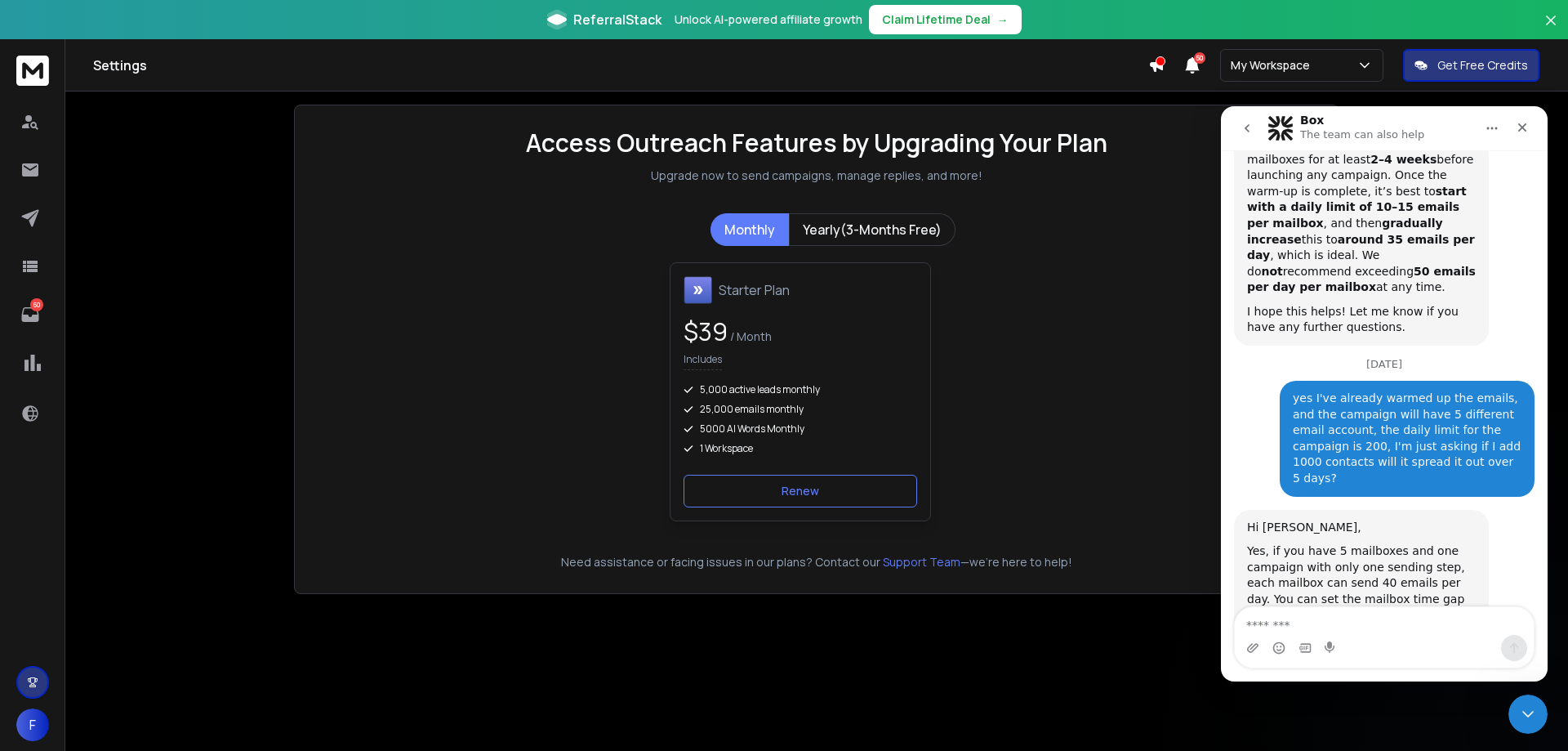
click at [1360, 624] on textarea "Message…" at bounding box center [1384, 621] width 299 height 28
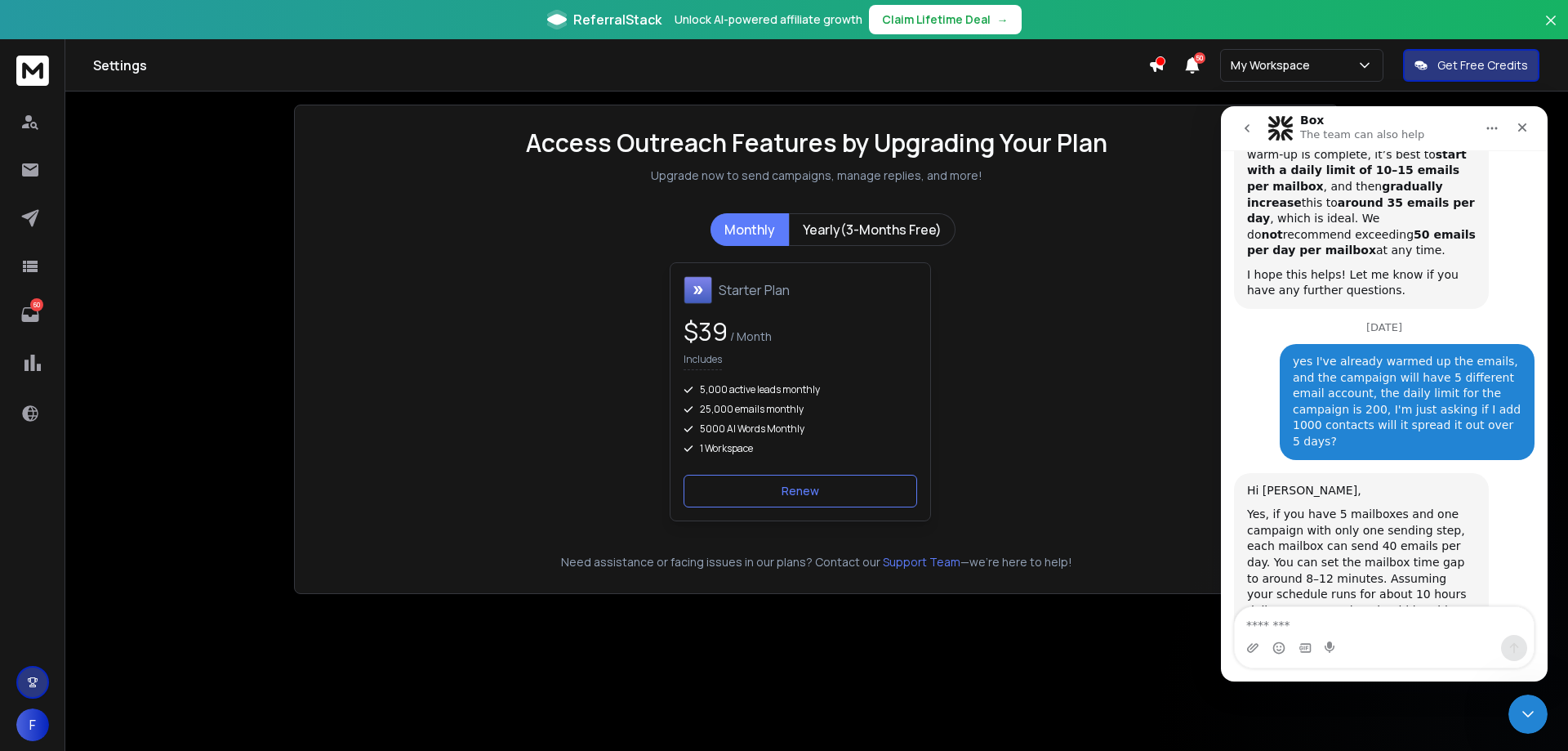
click at [1359, 626] on textarea "Message…" at bounding box center [1384, 621] width 299 height 28
type textarea "**********"
click at [843, 227] on button "Yearly(3-Months Free)" at bounding box center [871, 229] width 166 height 33
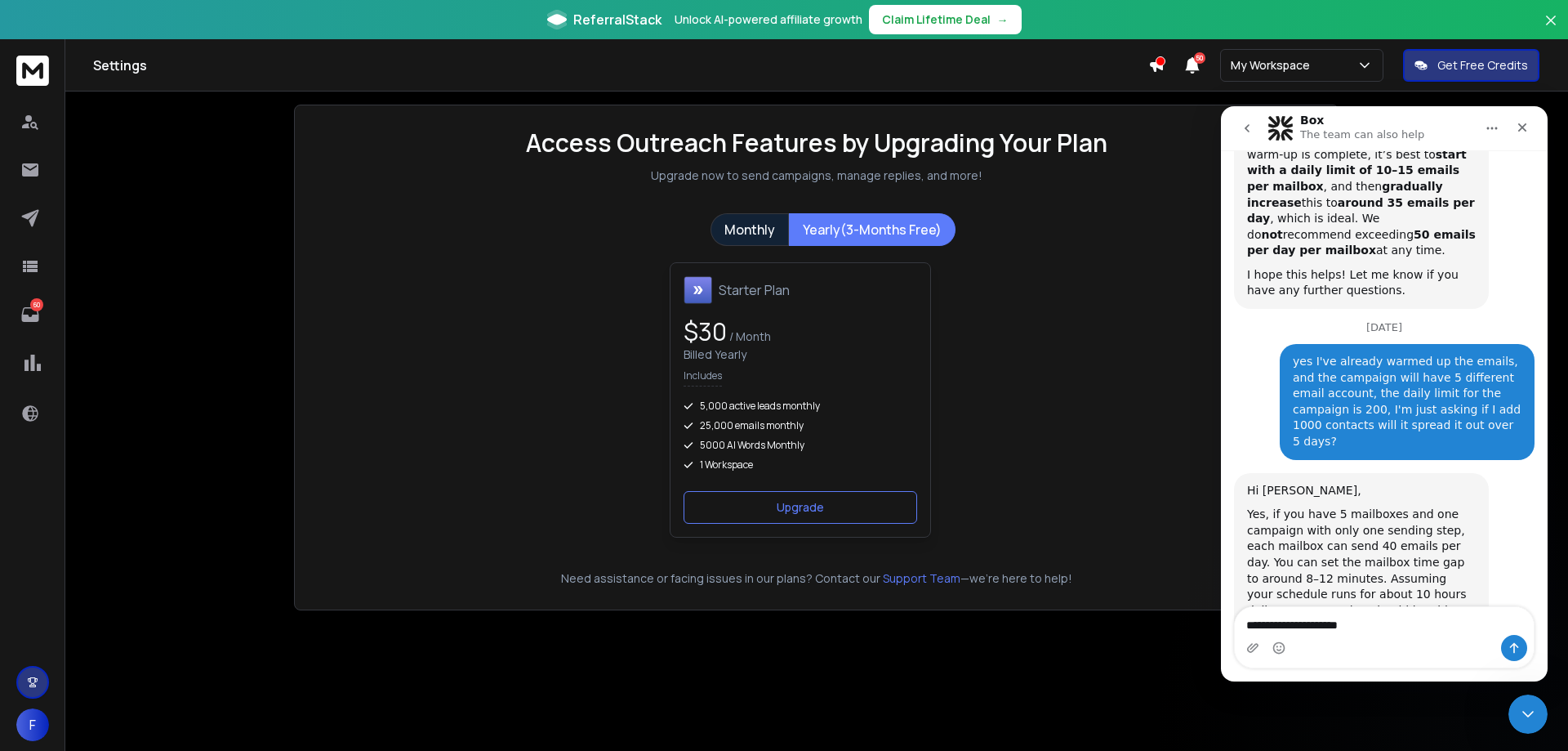
click at [767, 230] on button "Monthly" at bounding box center [749, 229] width 79 height 33
